Goal: Task Accomplishment & Management: Use online tool/utility

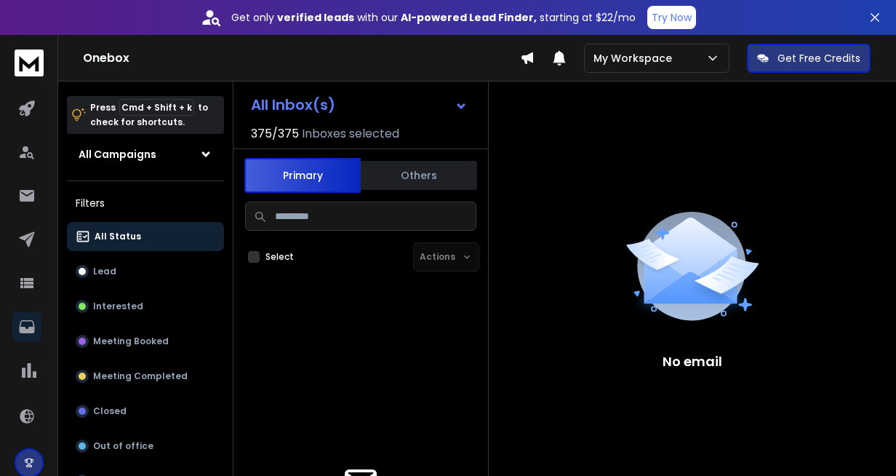
click at [428, 180] on button "Others" at bounding box center [419, 175] width 116 height 32
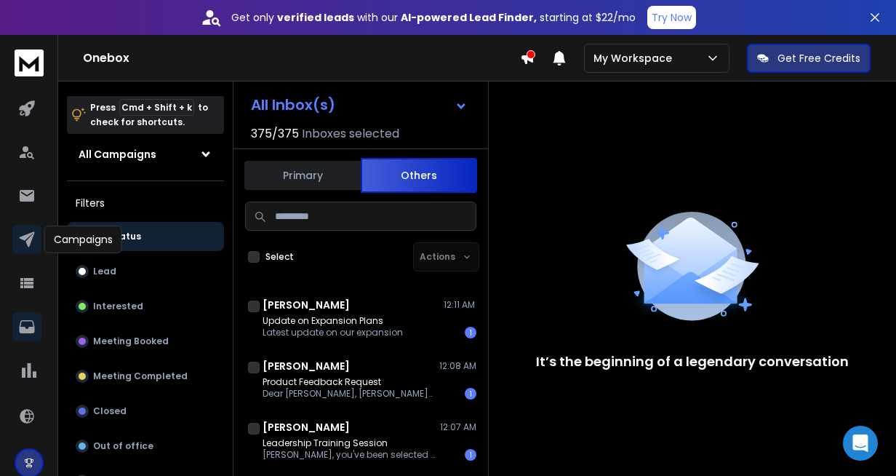
click at [29, 245] on icon at bounding box center [26, 239] width 17 height 17
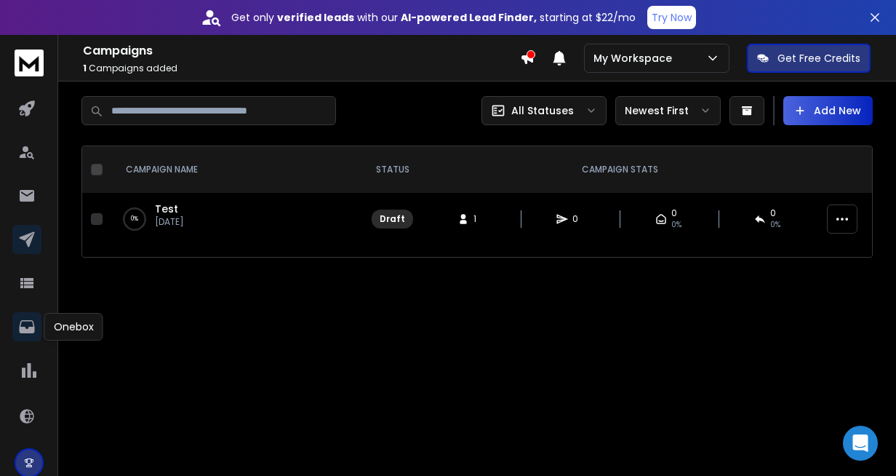
click at [28, 329] on icon at bounding box center [26, 326] width 15 height 13
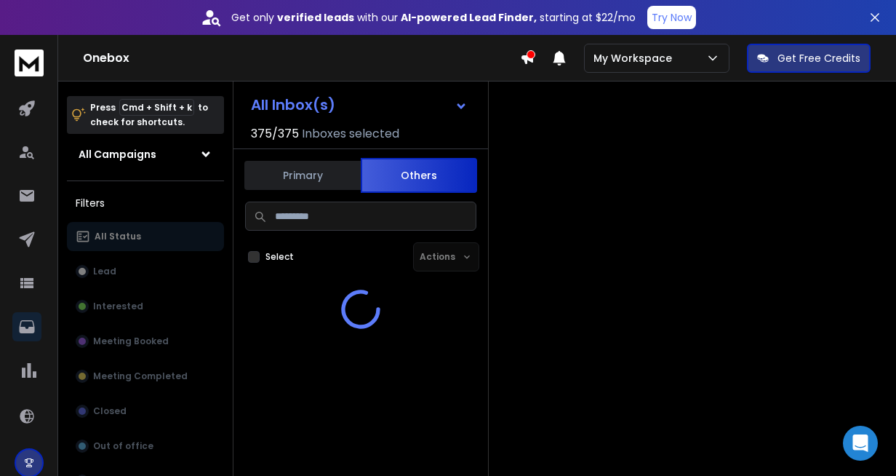
click at [389, 170] on button "Others" at bounding box center [419, 175] width 116 height 35
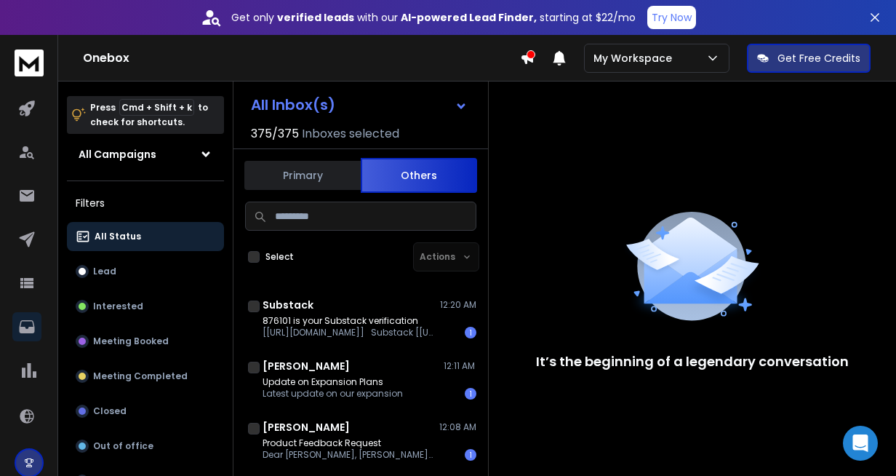
click at [324, 180] on button "Primary" at bounding box center [302, 175] width 116 height 32
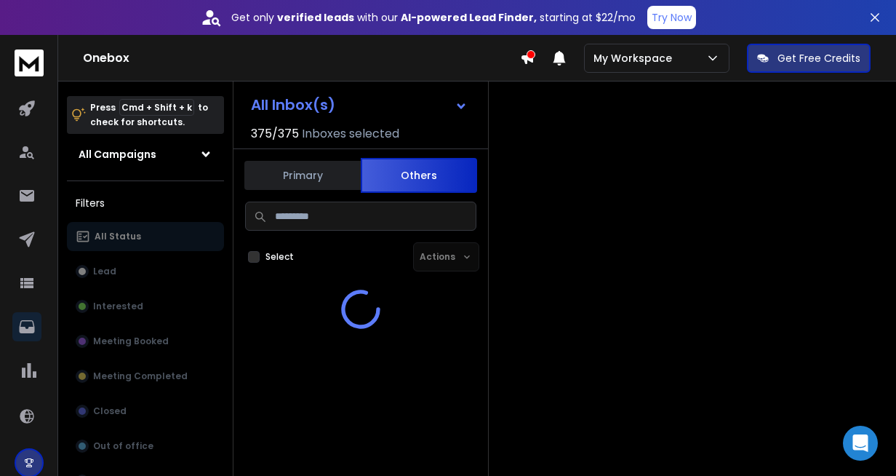
click at [379, 180] on button "Others" at bounding box center [419, 175] width 116 height 35
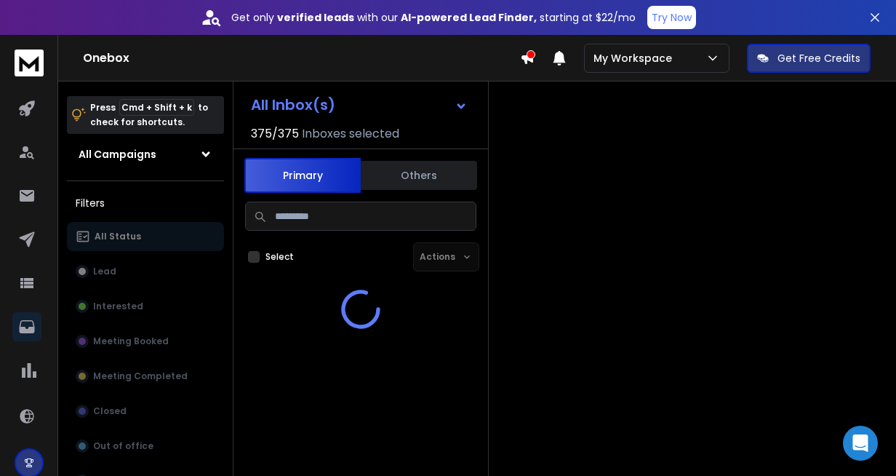
click at [287, 172] on button "Primary" at bounding box center [302, 175] width 116 height 35
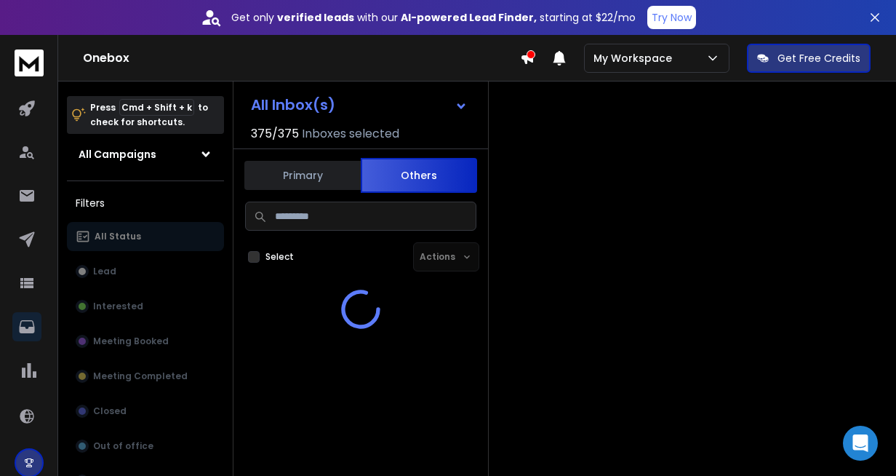
click at [402, 175] on button "Others" at bounding box center [419, 175] width 116 height 35
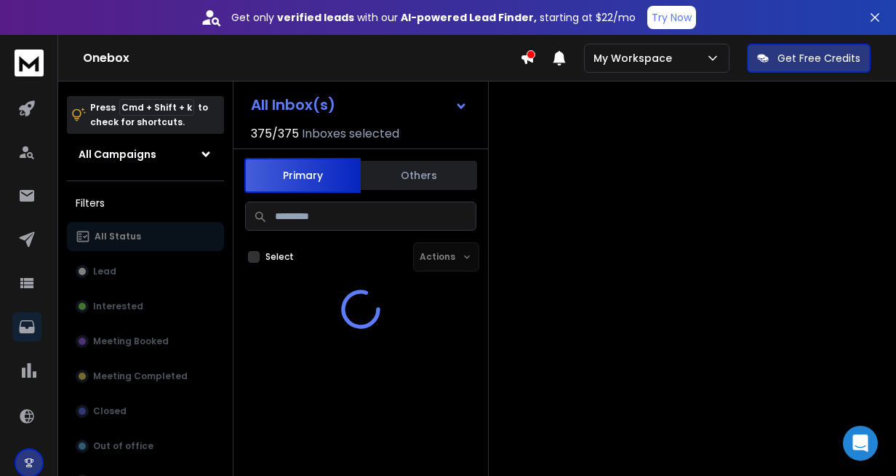
click at [293, 169] on button "Primary" at bounding box center [302, 175] width 116 height 35
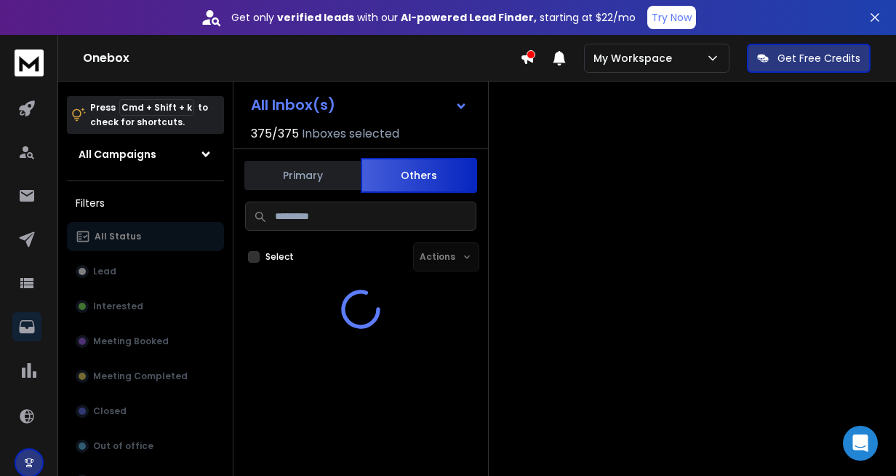
click at [416, 180] on button "Others" at bounding box center [419, 175] width 116 height 35
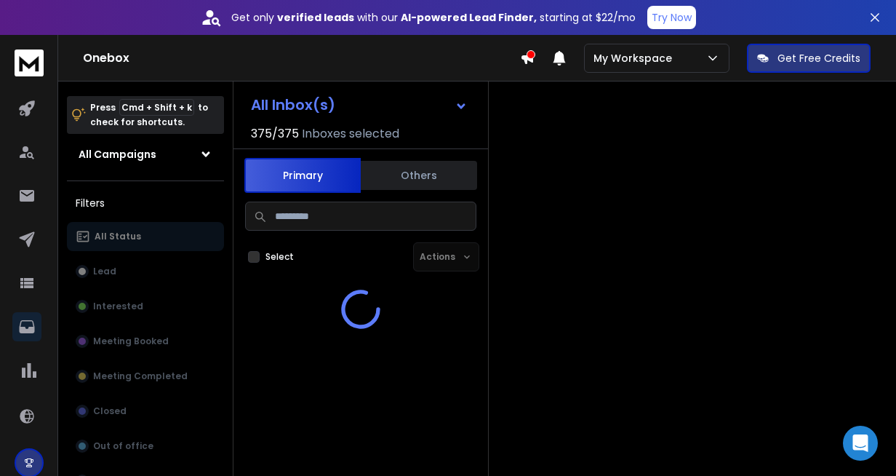
click at [323, 176] on button "Primary" at bounding box center [302, 175] width 116 height 35
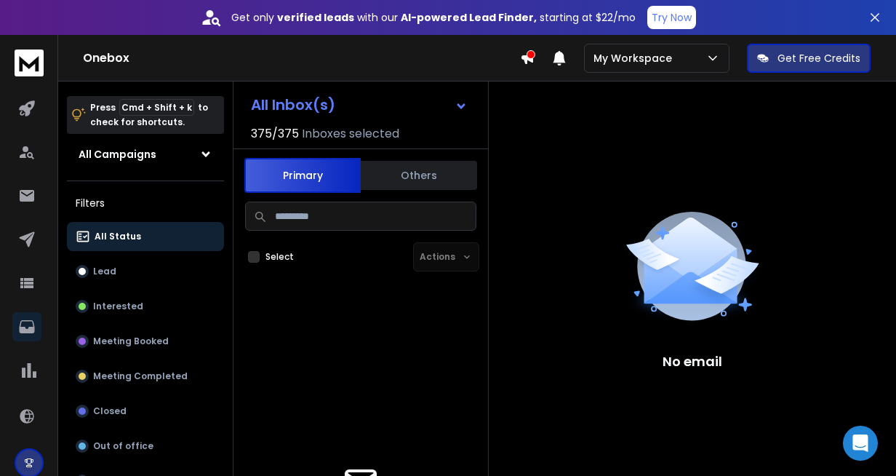
click at [404, 180] on button "Others" at bounding box center [419, 175] width 116 height 32
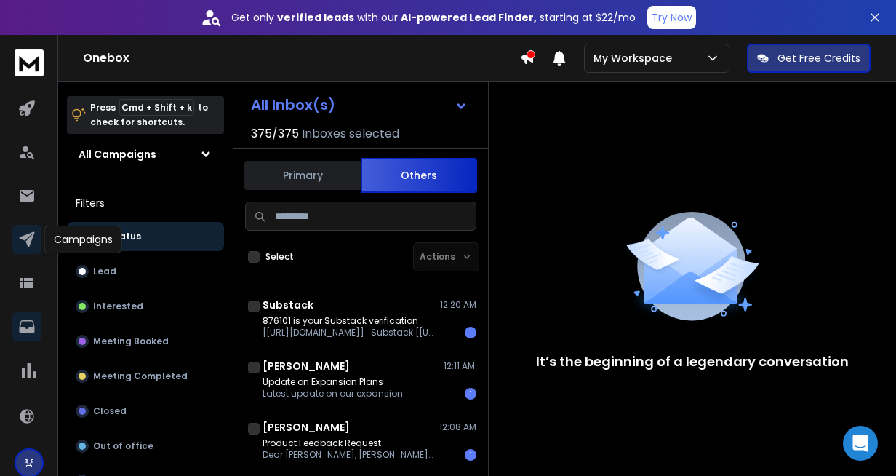
click at [29, 247] on icon at bounding box center [26, 239] width 17 height 17
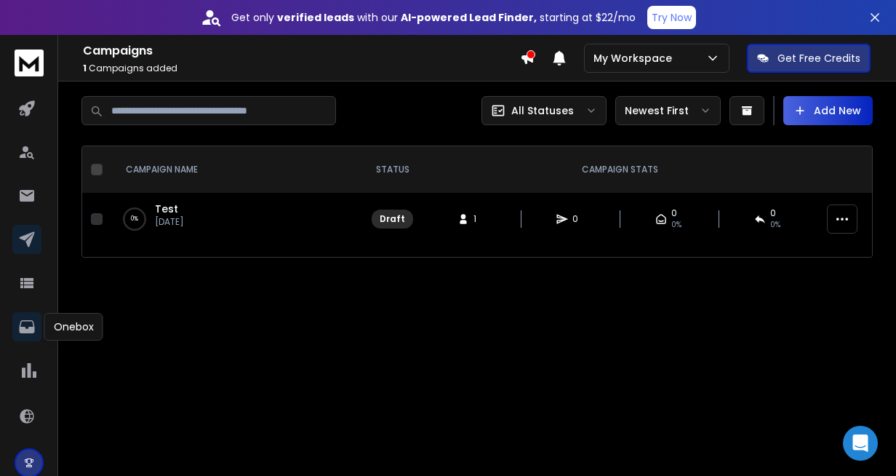
click at [27, 329] on icon at bounding box center [26, 326] width 15 height 13
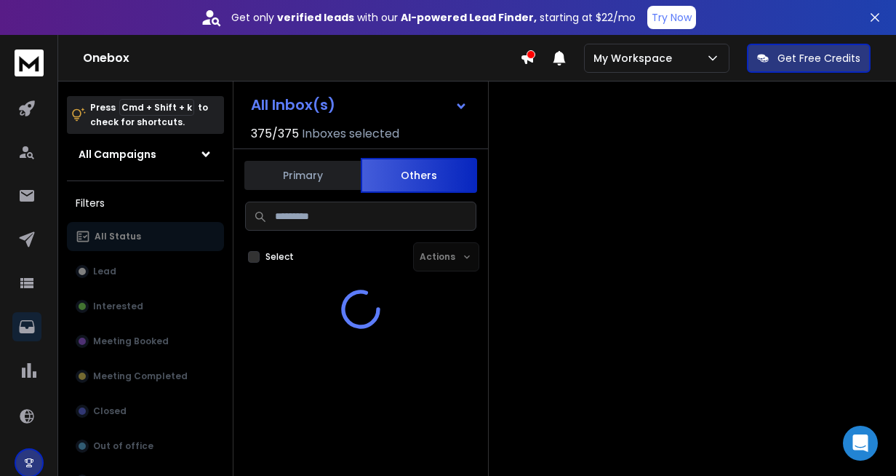
click at [417, 185] on button "Others" at bounding box center [419, 175] width 116 height 35
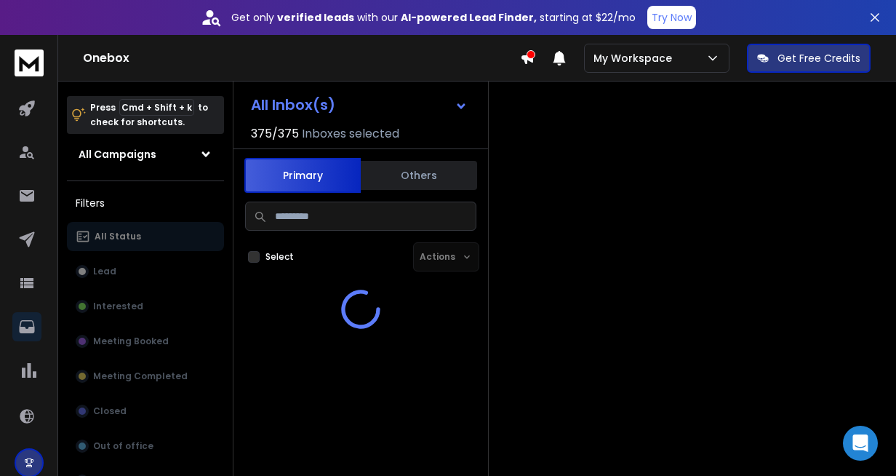
click at [287, 180] on button "Primary" at bounding box center [302, 175] width 116 height 35
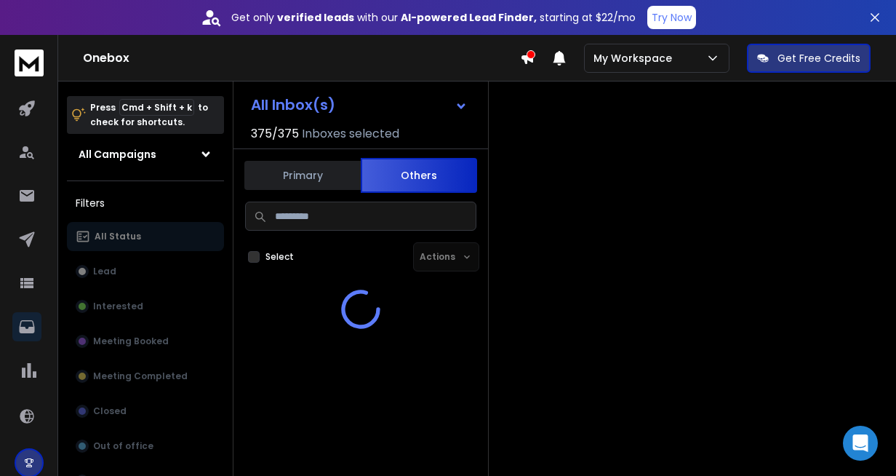
click at [393, 178] on button "Others" at bounding box center [419, 175] width 116 height 35
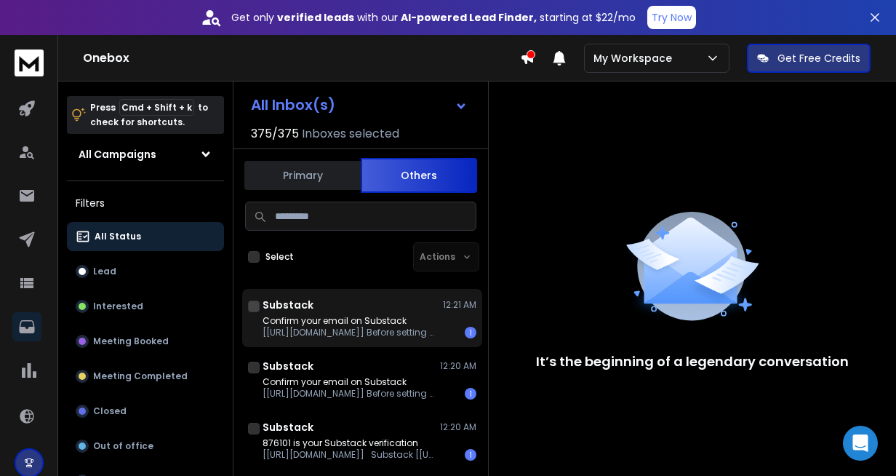
click at [340, 316] on p "Confirm your email on Substack" at bounding box center [350, 321] width 175 height 12
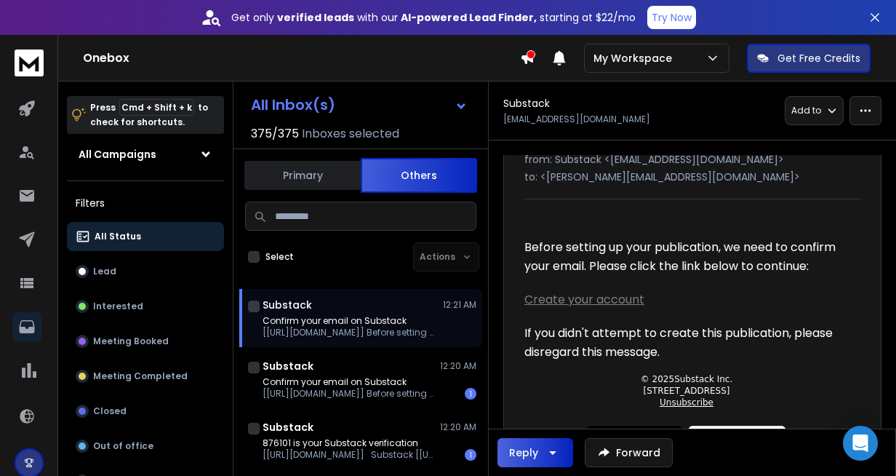
scroll to position [108, 0]
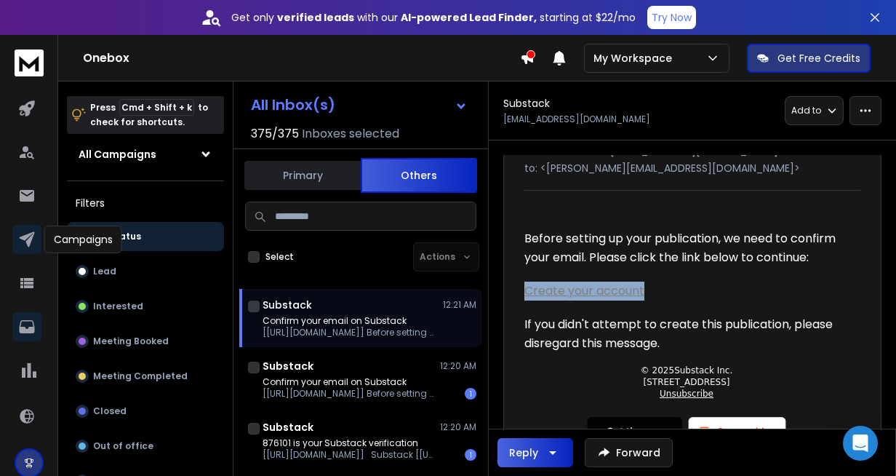
click at [26, 246] on icon at bounding box center [26, 239] width 17 height 17
click at [27, 244] on icon at bounding box center [26, 238] width 15 height 15
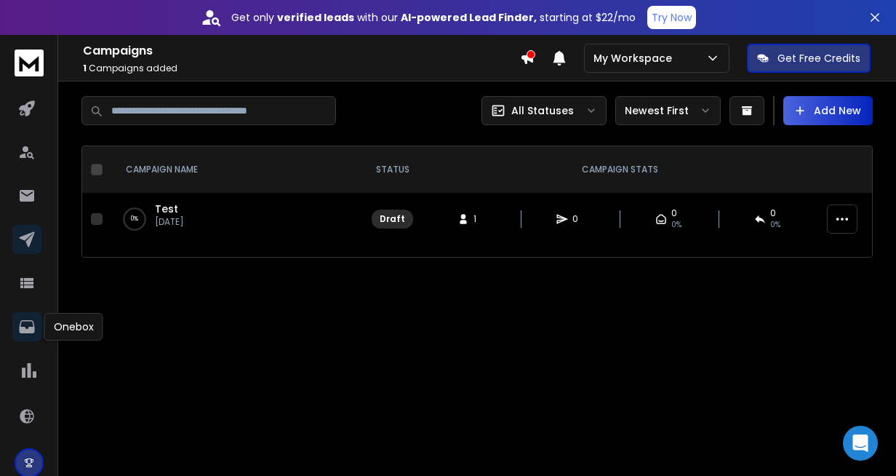
click at [25, 327] on icon at bounding box center [26, 326] width 15 height 13
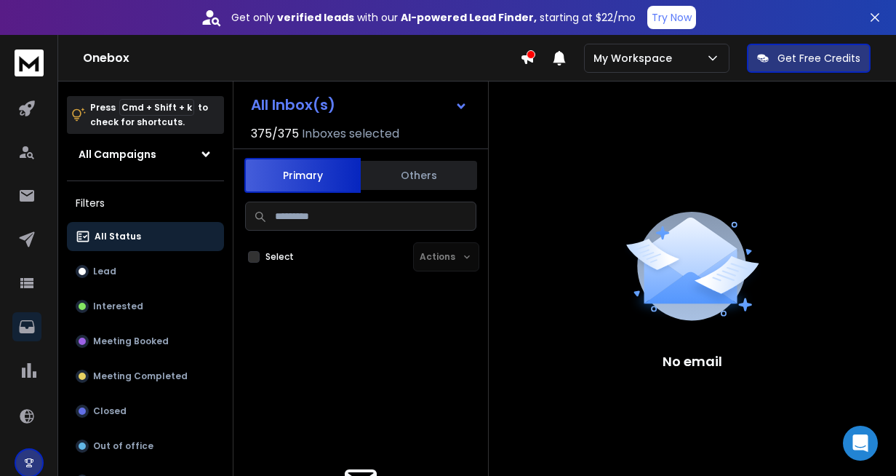
click at [404, 176] on button "Others" at bounding box center [419, 175] width 116 height 32
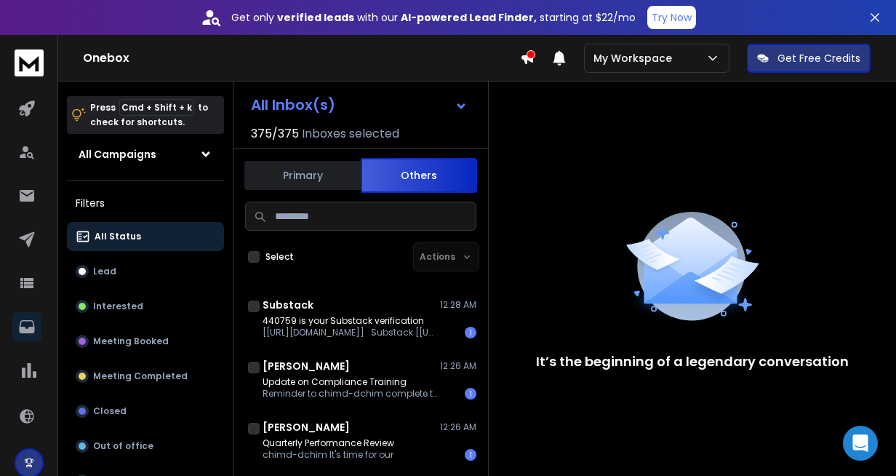
click at [349, 220] on input at bounding box center [360, 215] width 231 height 29
type input "*"
type input "********"
